Goal: Task Accomplishment & Management: Use online tool/utility

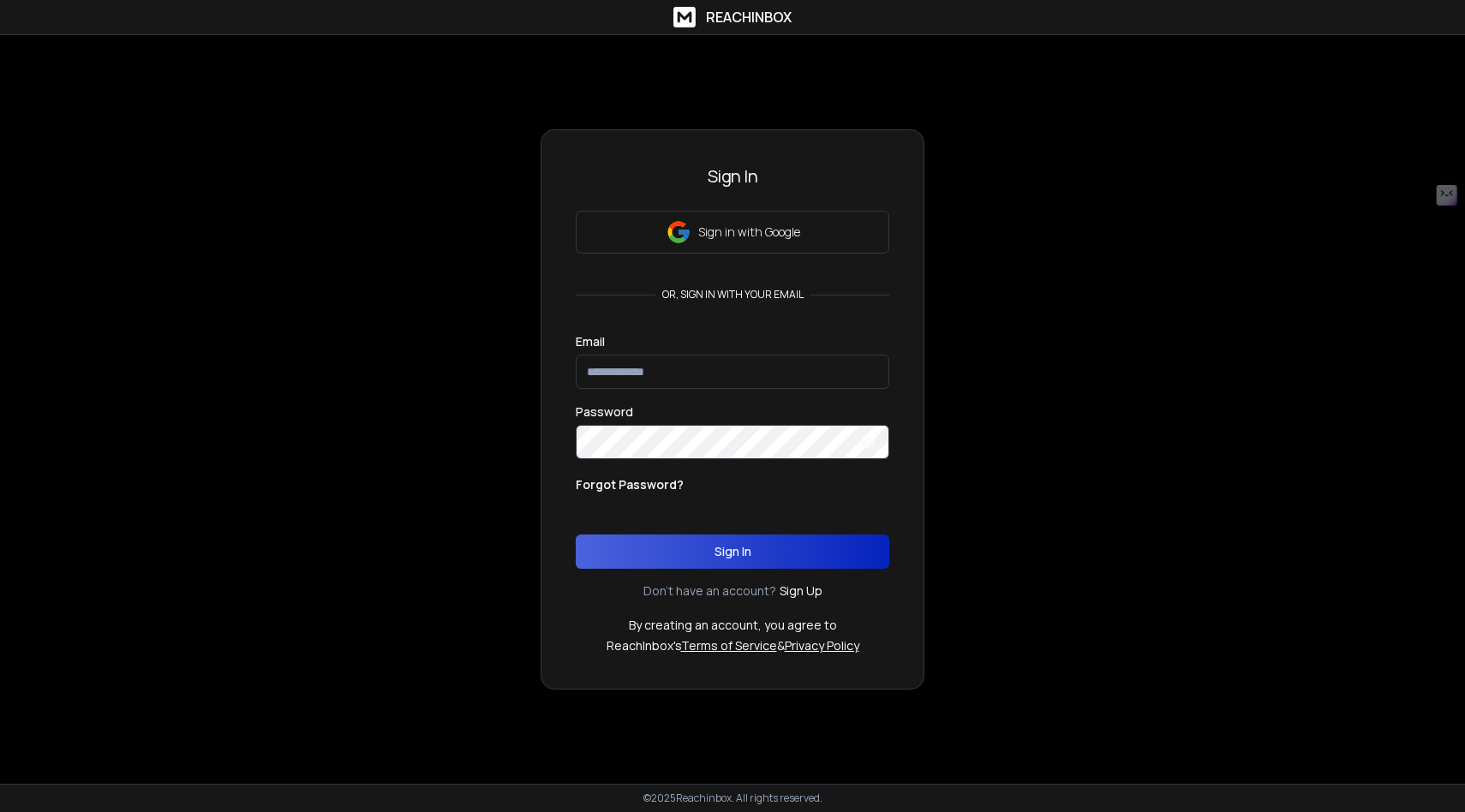
type input "**********"
click at [682, 554] on button "Sign In" at bounding box center [732, 552] width 313 height 35
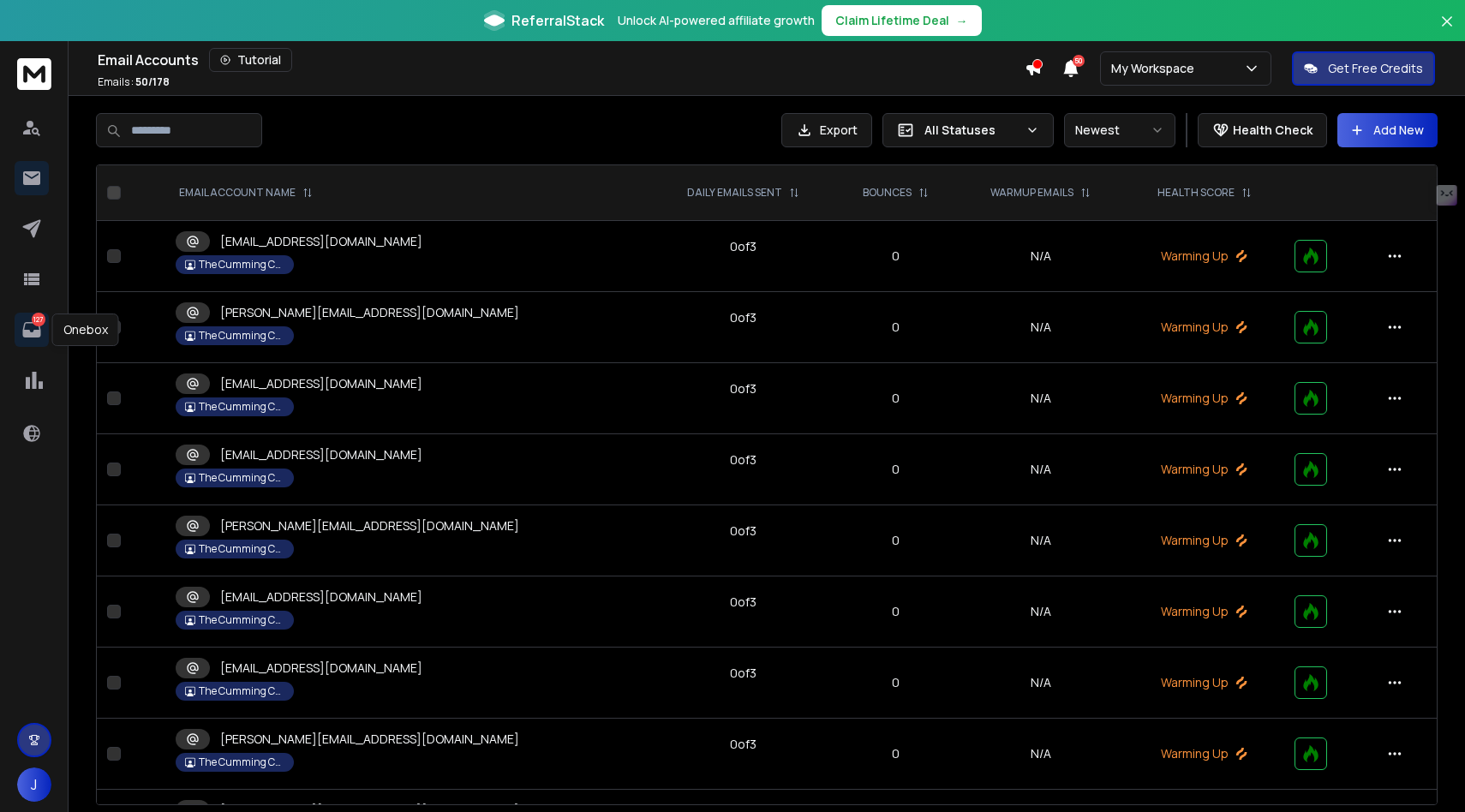
click at [30, 332] on icon at bounding box center [31, 329] width 20 height 20
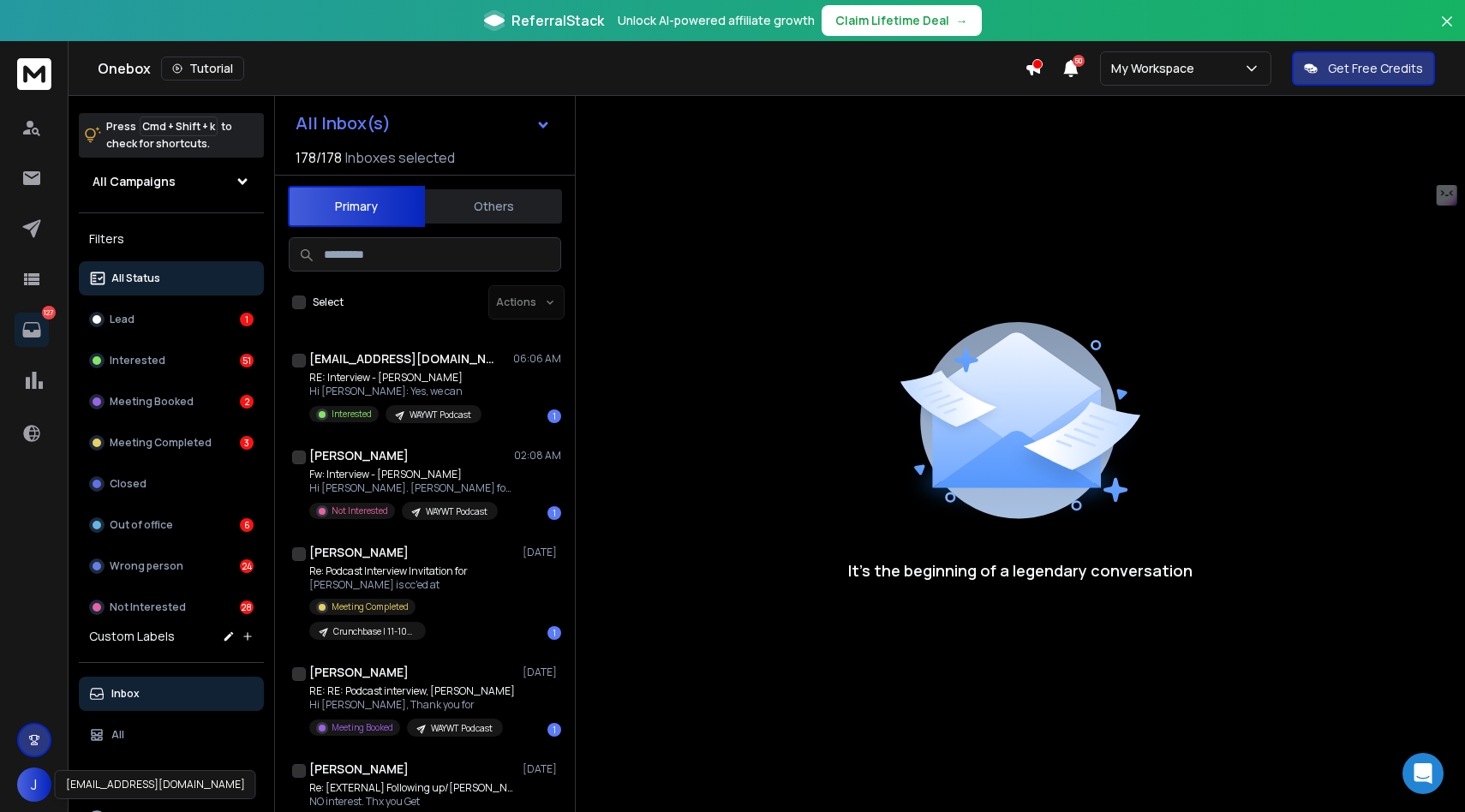
click at [30, 787] on span "J" at bounding box center [35, 784] width 35 height 35
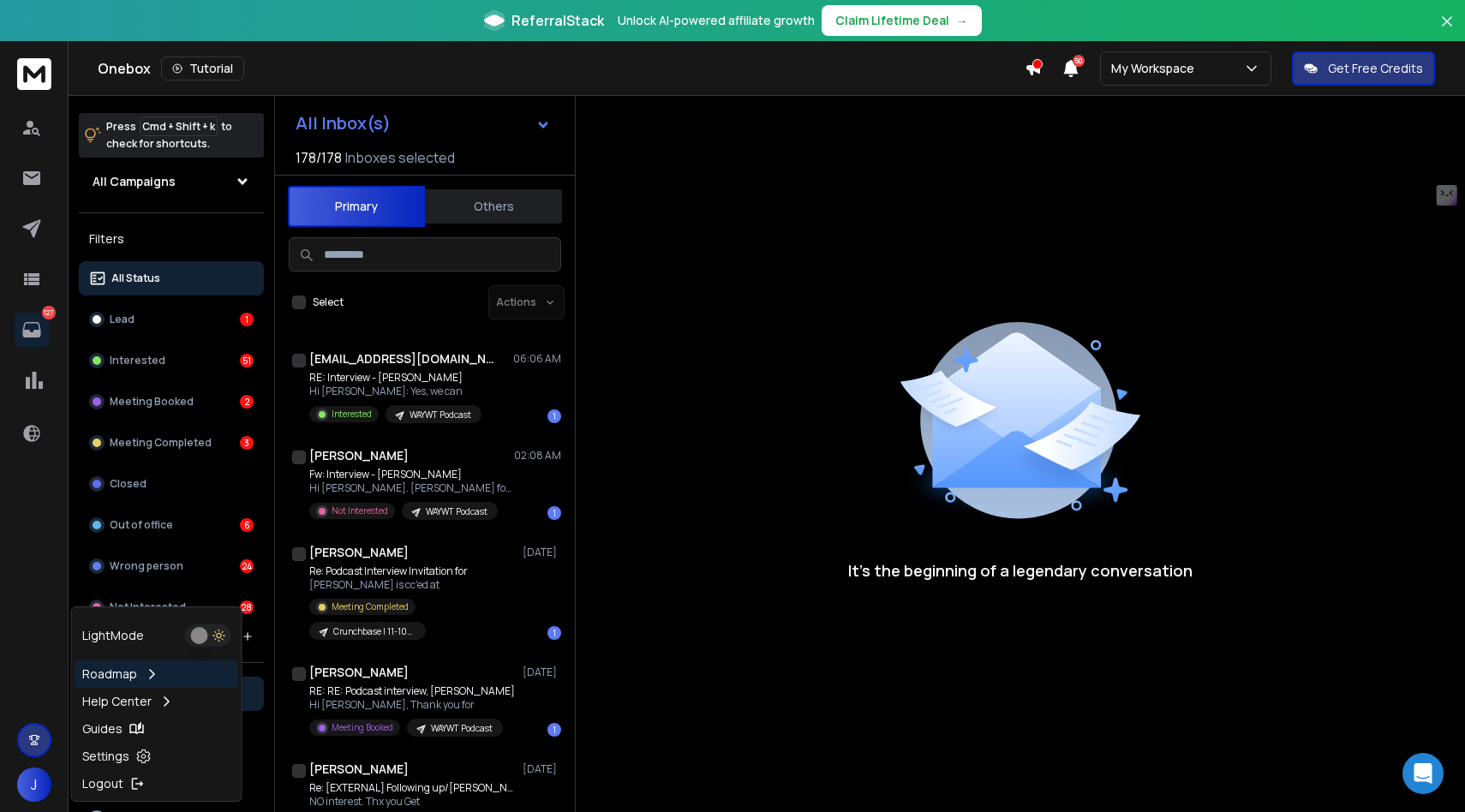
click at [216, 633] on icon at bounding box center [219, 635] width 13 height 13
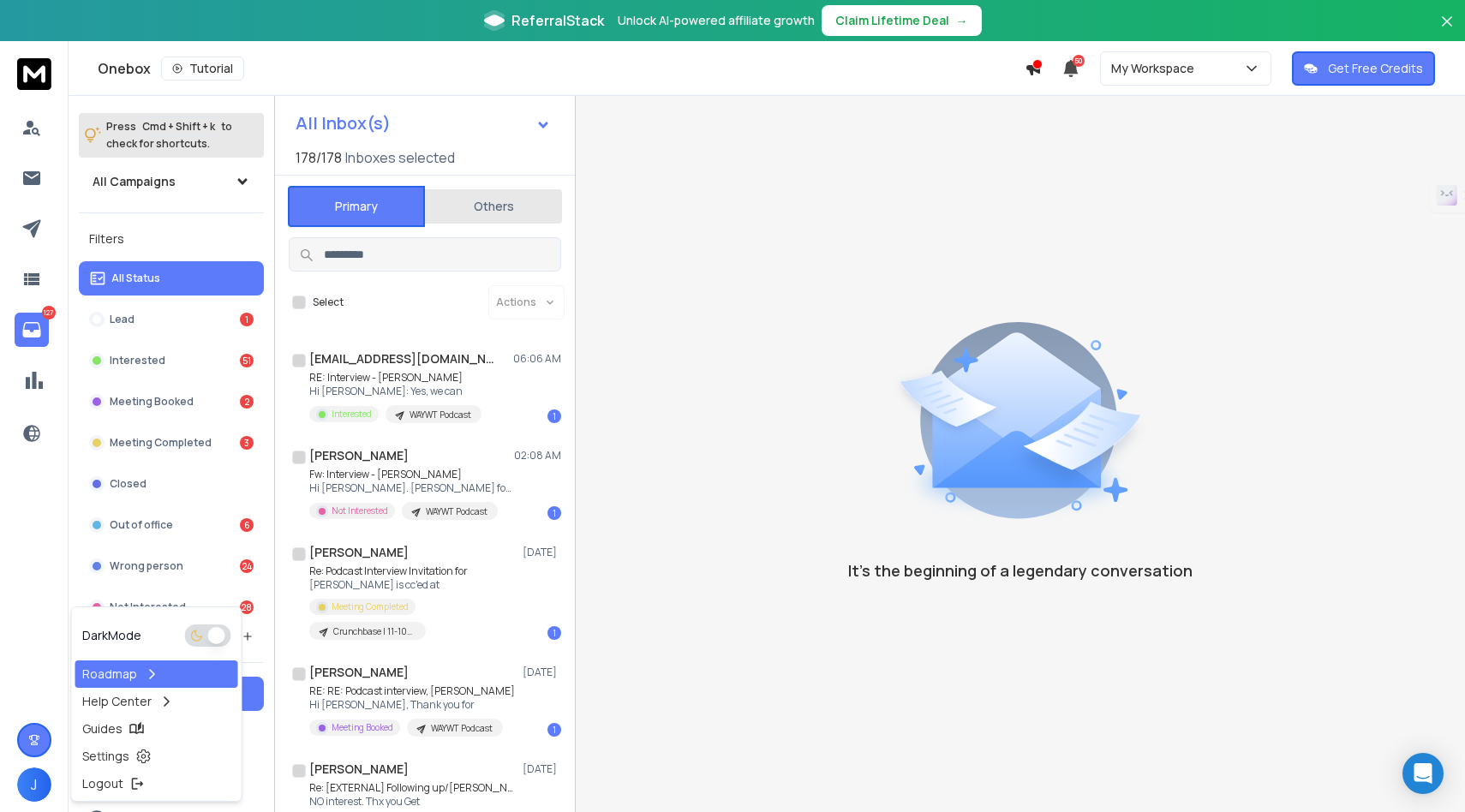
click at [1444, 22] on icon "Close banner" at bounding box center [1447, 21] width 15 height 15
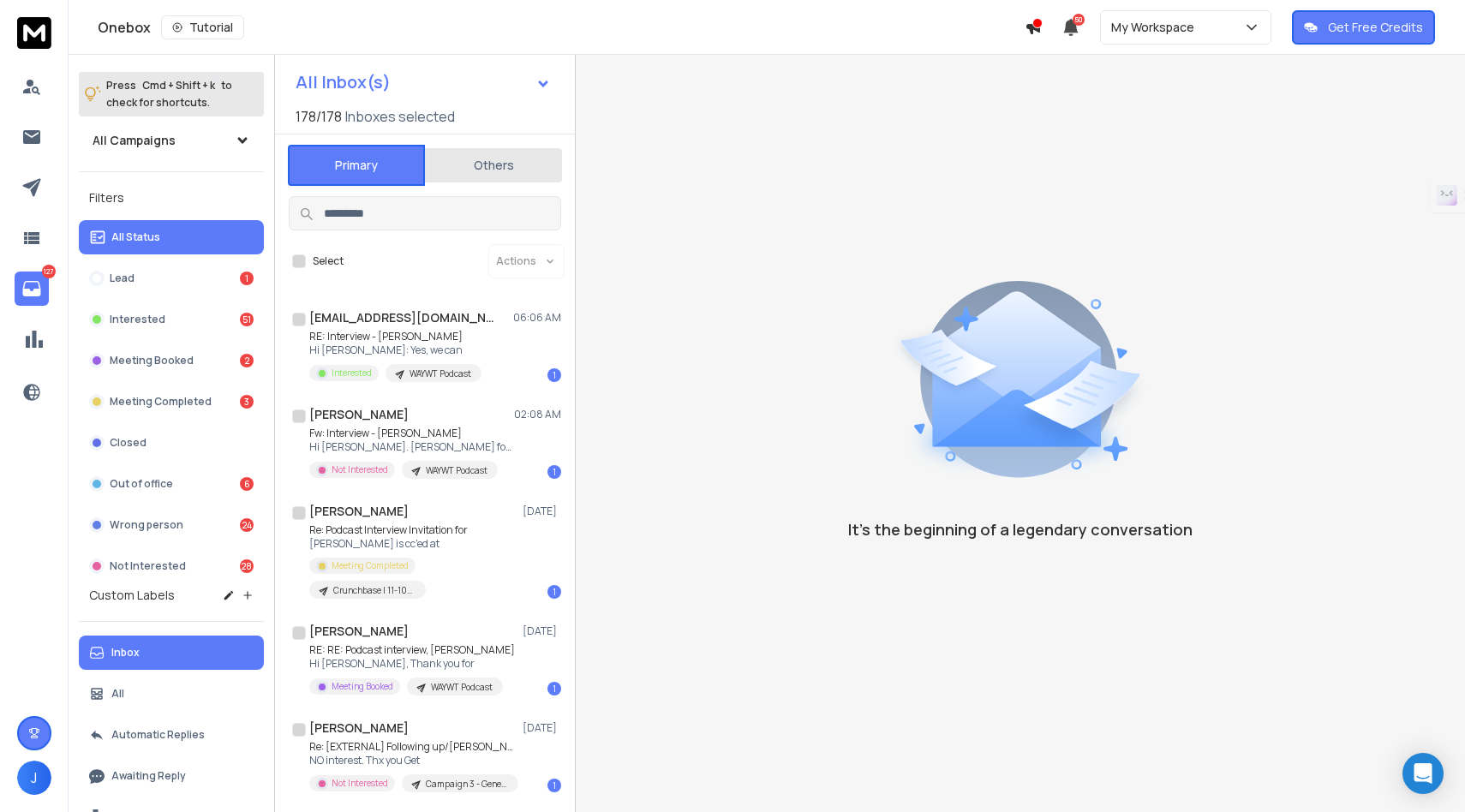
click at [310, 28] on div "Onebox Tutorial" at bounding box center [561, 27] width 927 height 24
